Goal: Task Accomplishment & Management: Use online tool/utility

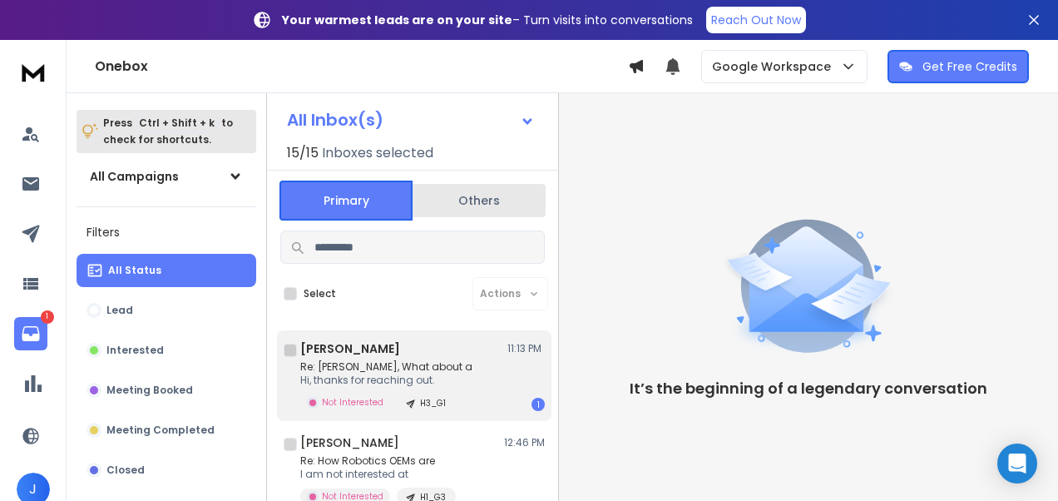
click at [445, 358] on div "Guillaume BRUEZ 11:13 PM Re: Guillaume, What about a Hi, thanks for reaching ou…" at bounding box center [422, 375] width 244 height 71
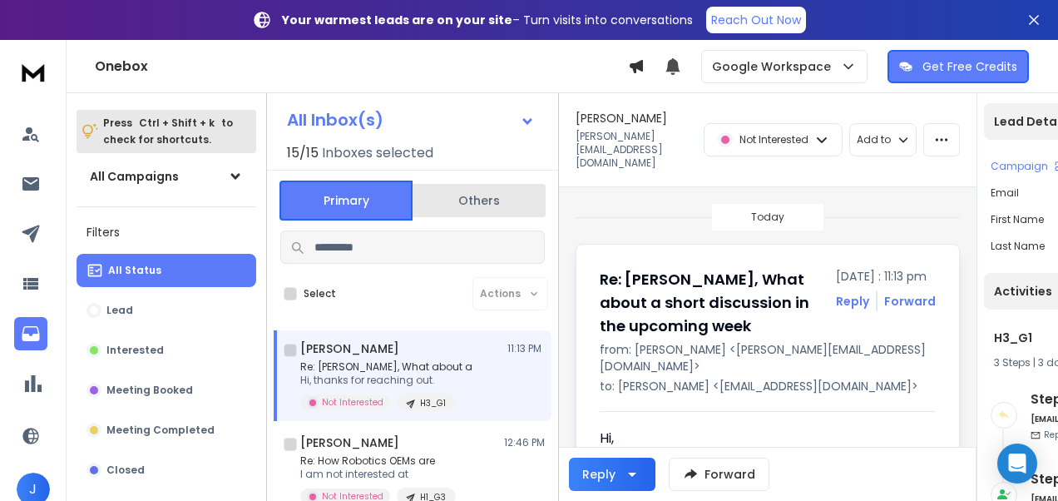
click at [682, 114] on div "Guillaume BRUEZ Guillaume BRUEZ guillaume.bruez@welding-alloys.com" at bounding box center [634, 140] width 118 height 60
copy div "Guillaume BRUEZ Guillaume BRUEZ"
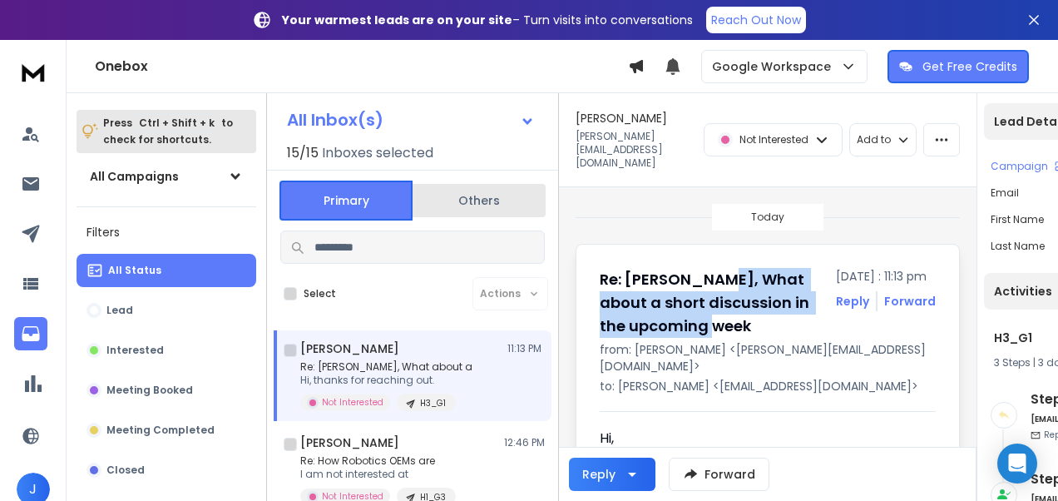
drag, startPoint x: 717, startPoint y: 260, endPoint x: 736, endPoint y: 313, distance: 55.8
click at [736, 313] on h1 "Re: Guillaume, What about a short discussion in the upcoming week" at bounding box center [712, 303] width 226 height 70
copy h1 "What about a short discussion in the upcoming week"
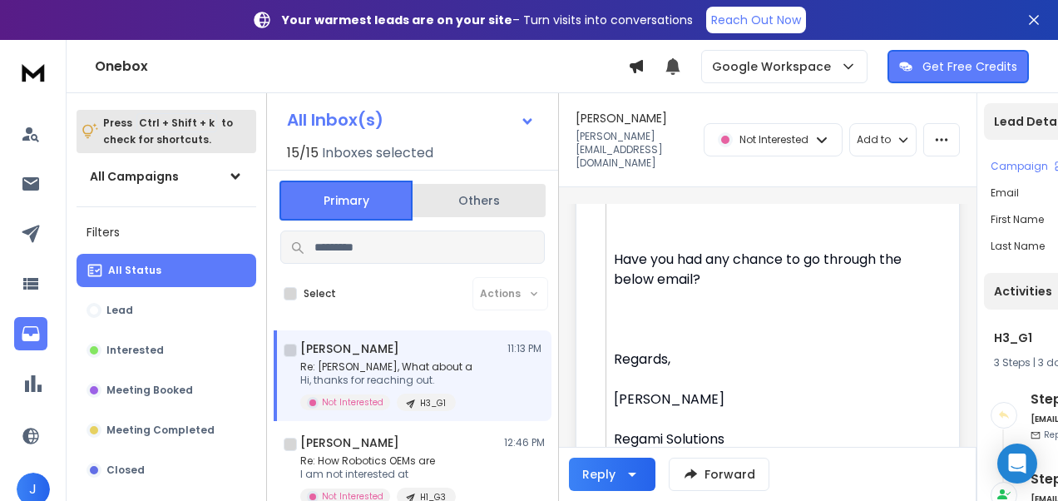
scroll to position [997, 0]
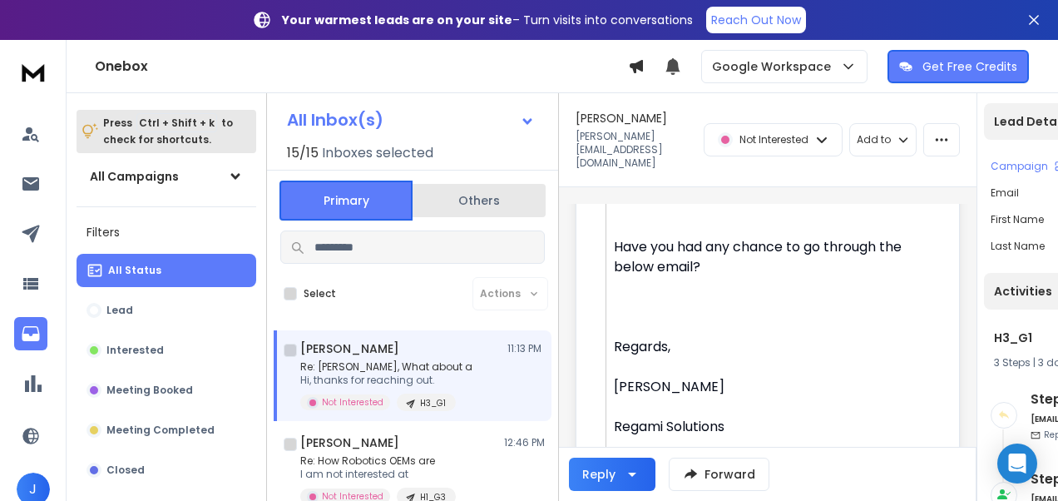
drag, startPoint x: 613, startPoint y: 207, endPoint x: 675, endPoint y: 229, distance: 66.3
copy blockquote "Have you had any chance to go through the below email?"
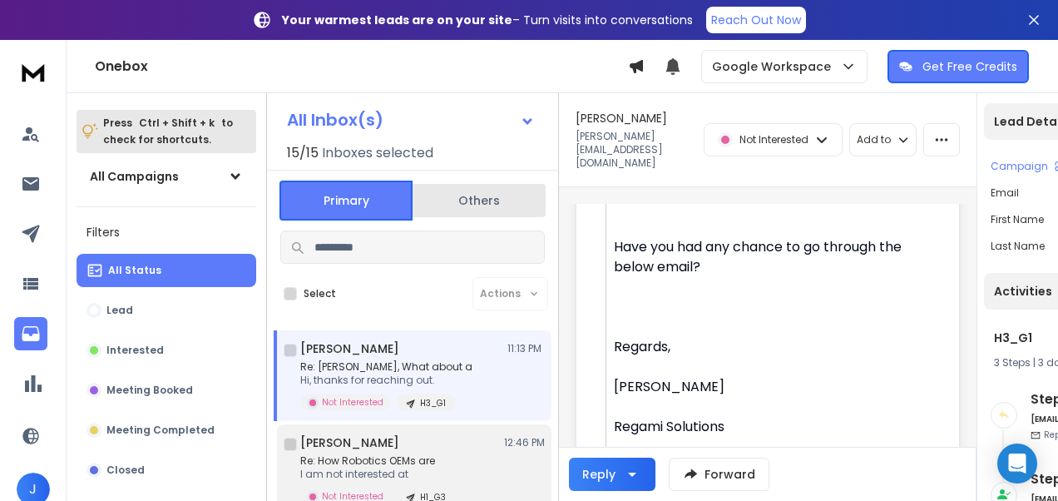
click at [395, 434] on div "Sara Hellstrom 12:46 PM" at bounding box center [422, 442] width 244 height 17
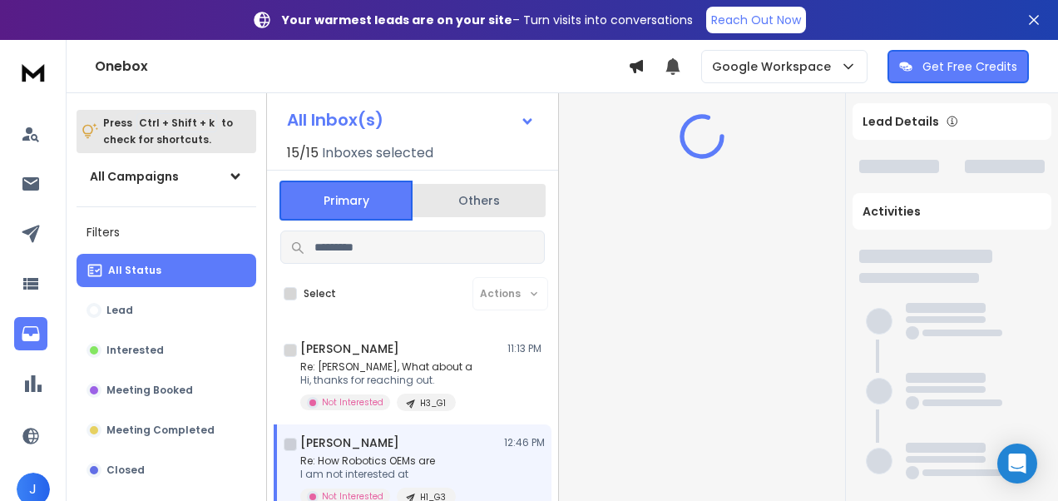
scroll to position [0, 0]
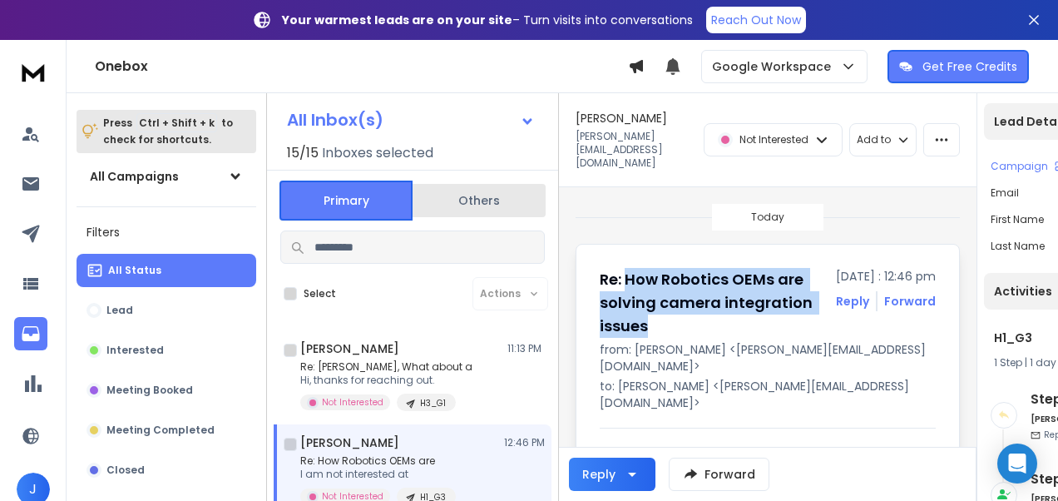
drag, startPoint x: 624, startPoint y: 249, endPoint x: 664, endPoint y: 290, distance: 57.0
click at [664, 290] on h1 "Re: How Robotics OEMs are solving camera integration issues" at bounding box center [712, 303] width 226 height 70
copy h1 "How Robotics OEMs are solving camera integration issues"
click at [664, 290] on h1 "Re: How Robotics OEMs are solving camera integration issues" at bounding box center [712, 303] width 226 height 70
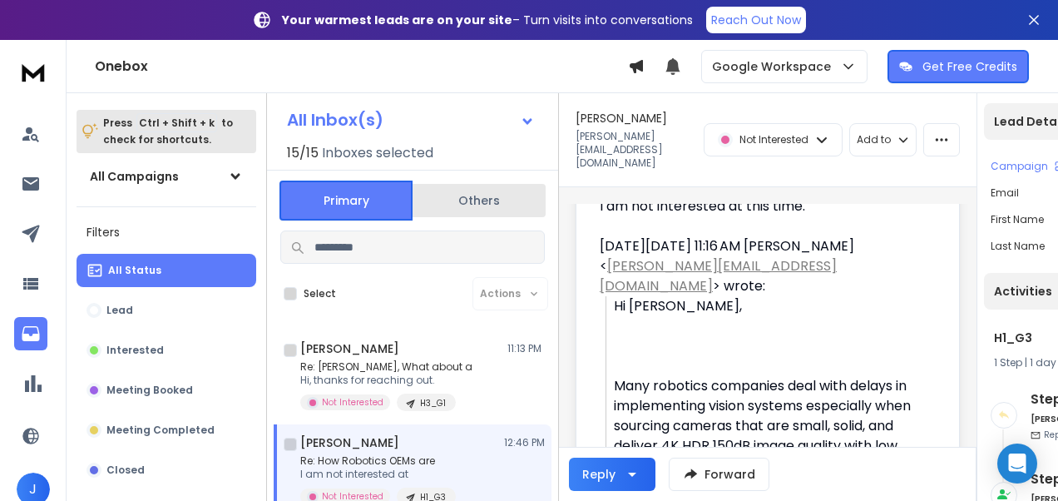
scroll to position [236, 0]
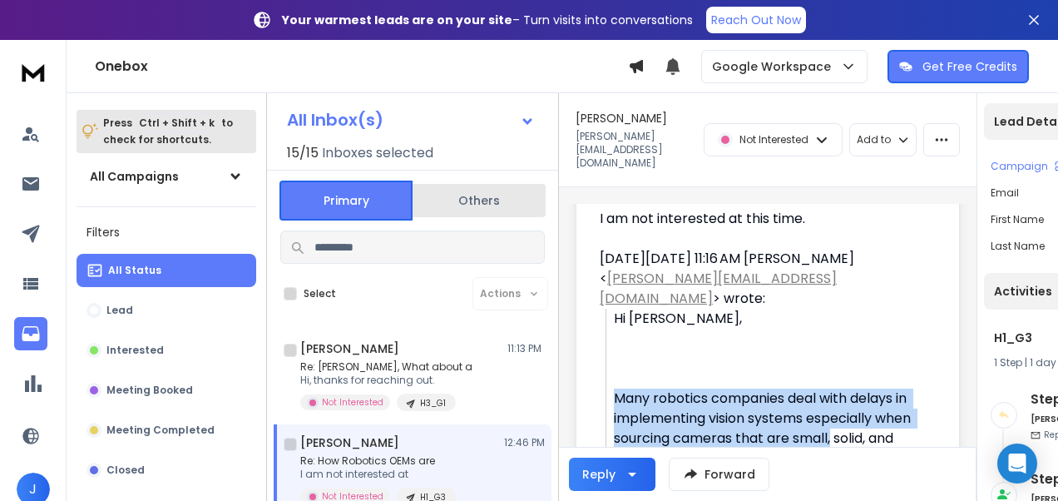
drag, startPoint x: 614, startPoint y: 314, endPoint x: 831, endPoint y: 358, distance: 222.1
copy blockquote "Many robotics companies deal with delays in implementing vision systems especia…"
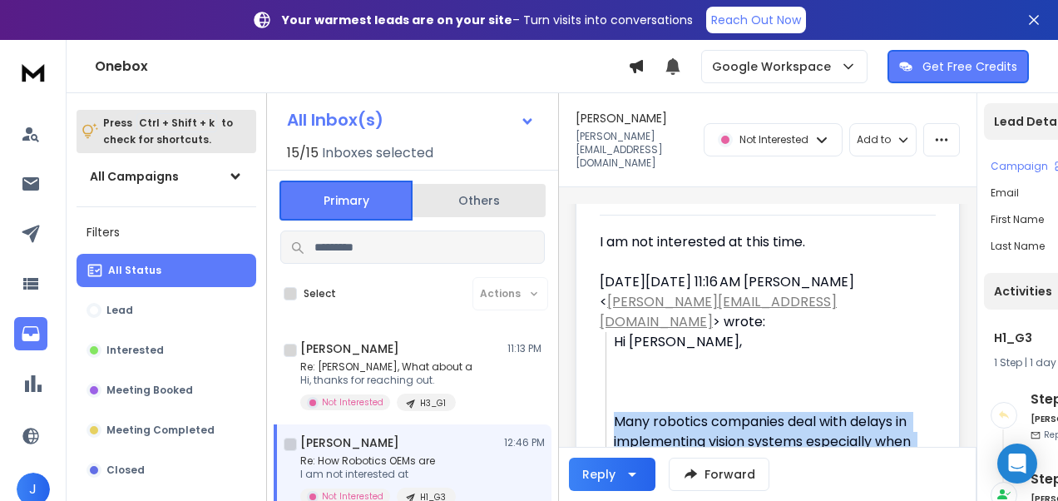
scroll to position [0, 0]
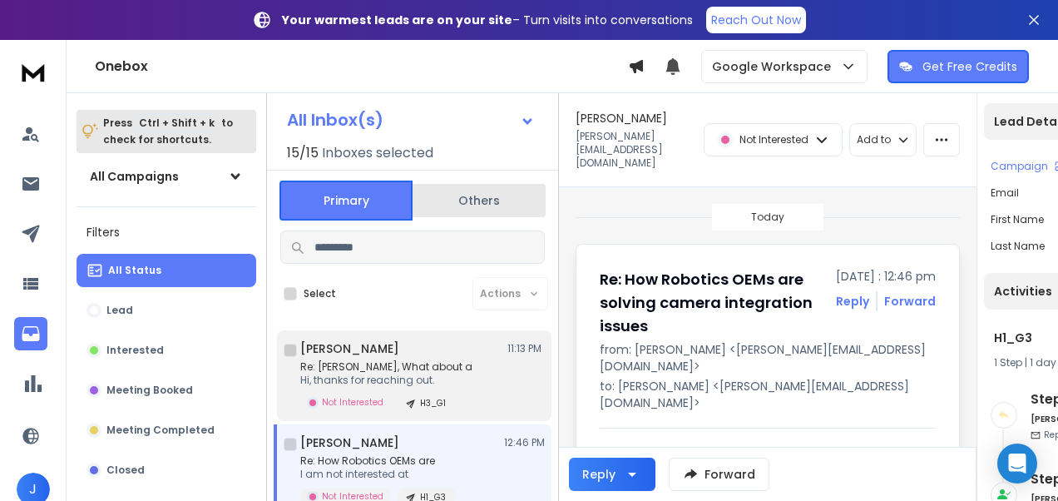
click at [391, 361] on p "Re: [PERSON_NAME], What about a" at bounding box center [386, 366] width 172 height 13
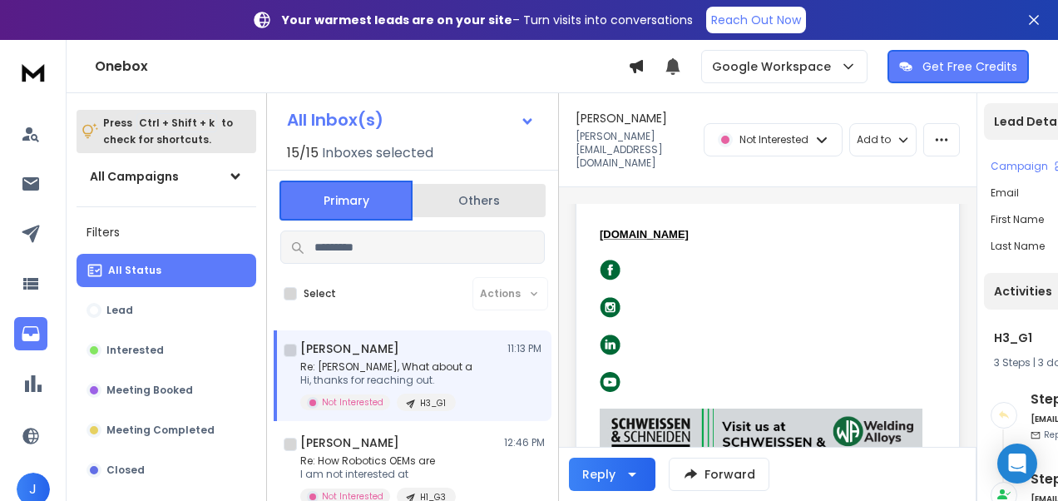
scroll to position [555, 0]
